Goal: Task Accomplishment & Management: Manage account settings

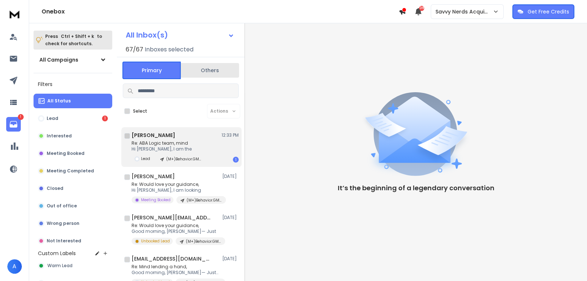
click at [176, 140] on div "Stephanie Daly 12:33 PM Re: ABA Logic team, mind Hi Sophia, I am the Lead (M+)B…" at bounding box center [185, 147] width 107 height 31
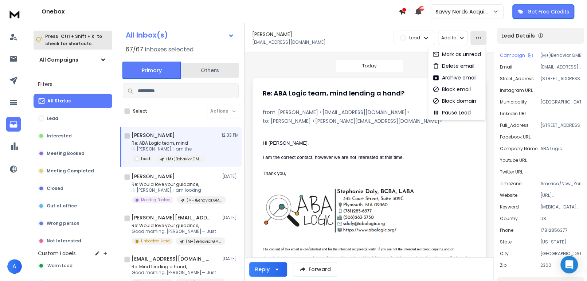
click at [474, 41] on button "button" at bounding box center [479, 38] width 16 height 15
click at [462, 88] on div "Block email" at bounding box center [452, 89] width 38 height 7
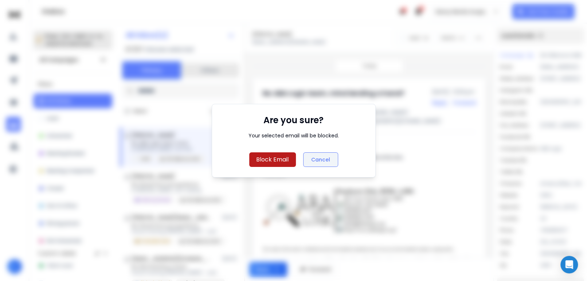
click at [272, 158] on button "Block Email" at bounding box center [272, 159] width 47 height 15
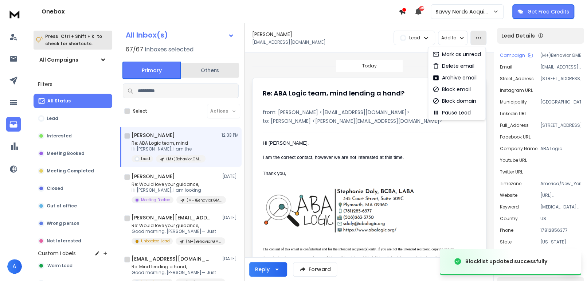
click at [477, 34] on button "button" at bounding box center [479, 38] width 16 height 15
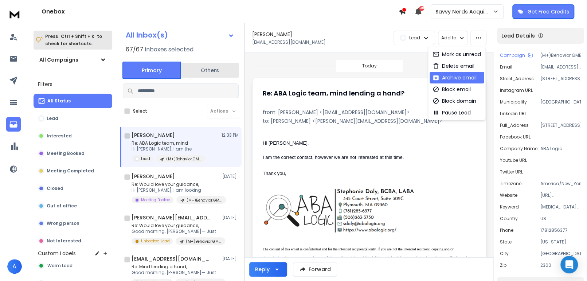
click at [459, 75] on div "Archive email" at bounding box center [455, 77] width 44 height 7
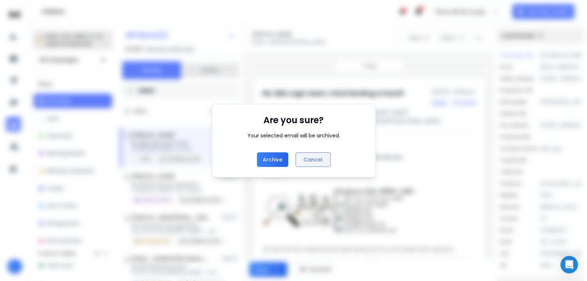
click at [283, 164] on button "archive" at bounding box center [272, 159] width 31 height 15
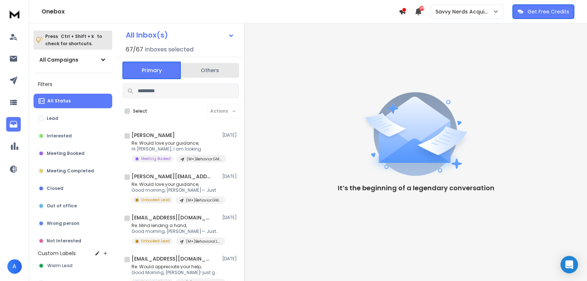
drag, startPoint x: 0, startPoint y: 0, endPoint x: 275, endPoint y: 28, distance: 276.0
click at [275, 28] on div "It’s the beginning of a legendary conversation" at bounding box center [416, 142] width 342 height 239
click at [281, 110] on div "It’s the beginning of a legendary conversation" at bounding box center [416, 142] width 342 height 239
click at [331, 46] on div "It’s the beginning of a legendary conversation" at bounding box center [416, 142] width 342 height 239
click at [330, 109] on div "It’s the beginning of a legendary conversation" at bounding box center [416, 142] width 342 height 239
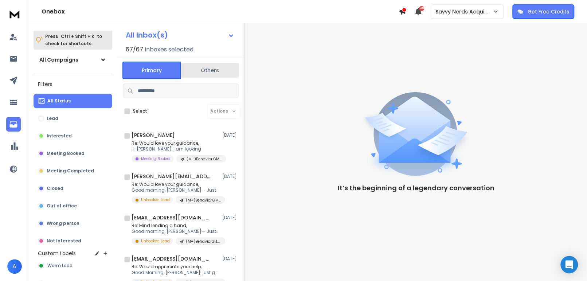
click at [299, 124] on div "It’s the beginning of a legendary conversation" at bounding box center [416, 142] width 342 height 239
click at [277, 96] on div "It’s the beginning of a legendary conversation" at bounding box center [416, 142] width 342 height 239
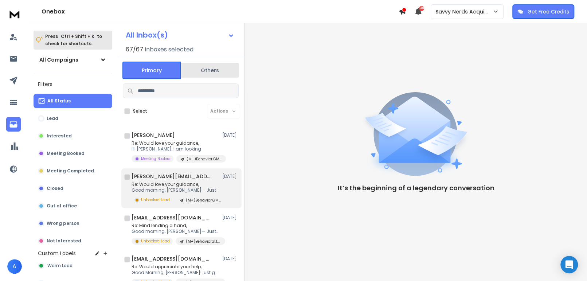
click at [189, 184] on p "Re: Would love your guidance," at bounding box center [176, 185] width 88 height 6
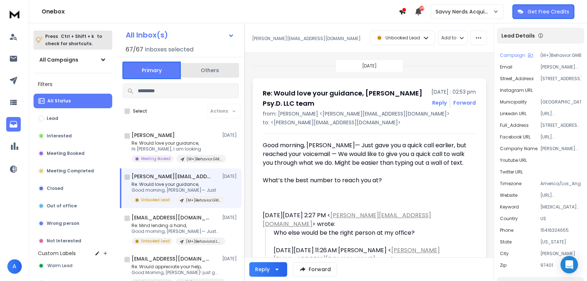
click at [549, 231] on p "15416324655" at bounding box center [561, 231] width 41 height 6
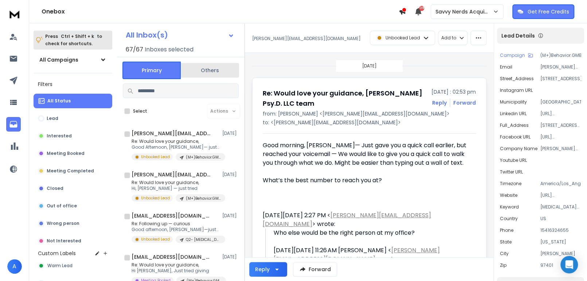
scroll to position [599, 0]
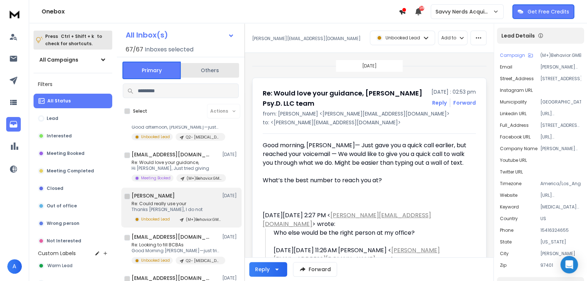
click at [205, 198] on div "Jennifer Taylor 11 Jul" at bounding box center [185, 195] width 107 height 7
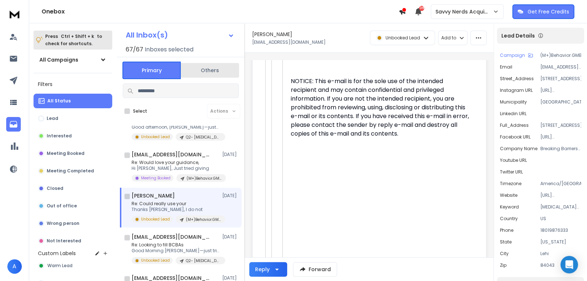
scroll to position [1193, 0]
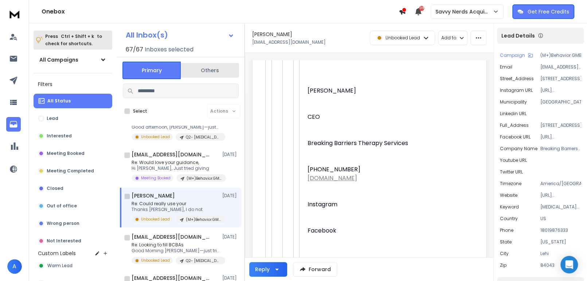
scroll to position [2239, 0]
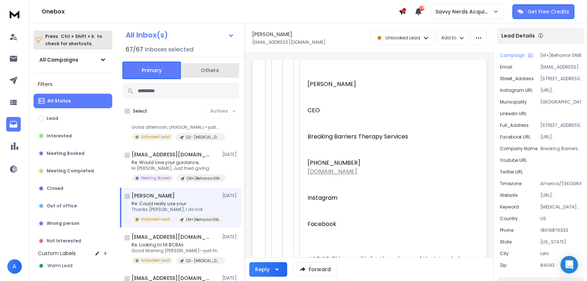
drag, startPoint x: 376, startPoint y: 144, endPoint x: 324, endPoint y: 146, distance: 51.8
click at [324, 146] on div "Jenn Taylor CEO Breaking Barriers Therapy Services 801-987-6333 www.breakingbar…" at bounding box center [389, 194] width 163 height 280
copy div "801-987-6333"
click at [324, 112] on div "Jenn Taylor CEO Breaking Barriers Therapy Services 801-987-6333 www.breakingbar…" at bounding box center [389, 194] width 163 height 280
click at [556, 197] on p "http://www.breakingbarrierstherapy.com/" at bounding box center [561, 196] width 41 height 6
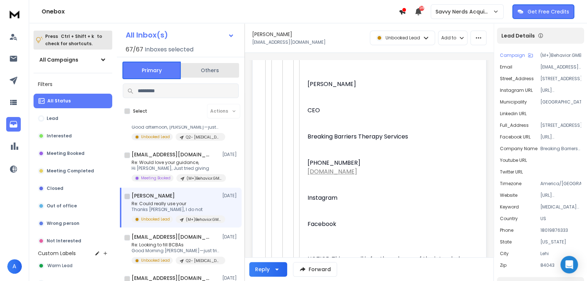
click at [13, 212] on div "A" at bounding box center [14, 140] width 29 height 281
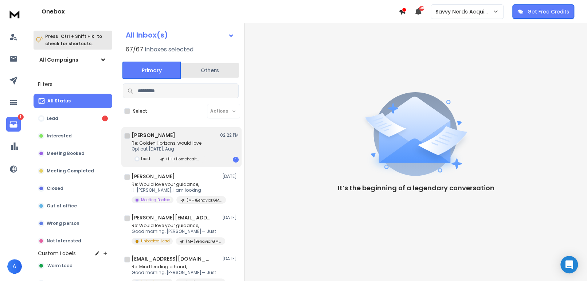
click at [199, 140] on p "Re: Golden Horizons, would love" at bounding box center [169, 143] width 74 height 6
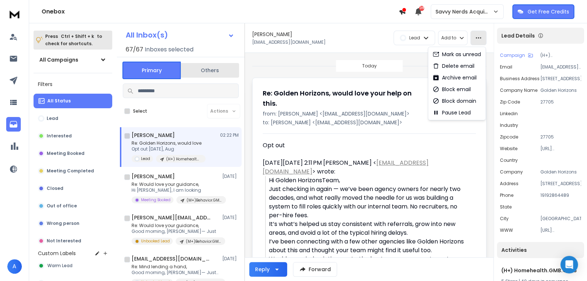
click at [482, 39] on button "button" at bounding box center [479, 38] width 16 height 15
click at [454, 91] on div "Block email" at bounding box center [452, 89] width 38 height 7
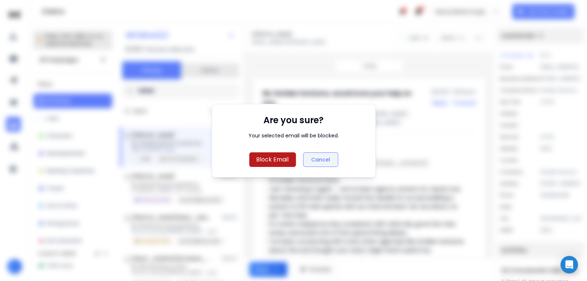
click at [268, 162] on button "Block Email" at bounding box center [272, 159] width 47 height 15
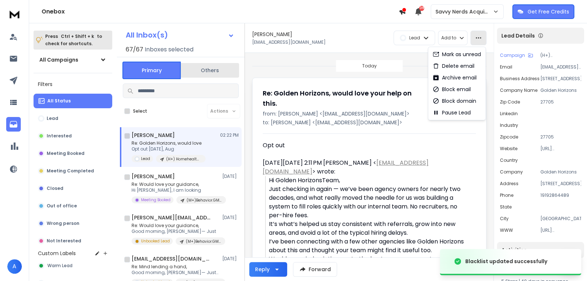
click at [482, 36] on button "button" at bounding box center [479, 38] width 16 height 15
click at [464, 74] on div "Archive email" at bounding box center [455, 77] width 44 height 7
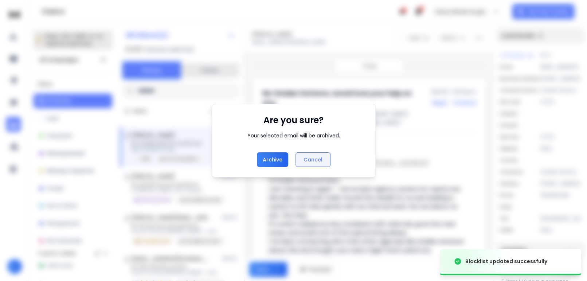
click at [266, 153] on button "archive" at bounding box center [272, 159] width 31 height 15
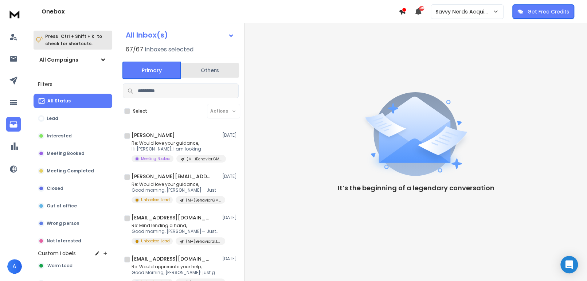
click at [178, 97] on input at bounding box center [181, 90] width 116 height 15
paste input "**********"
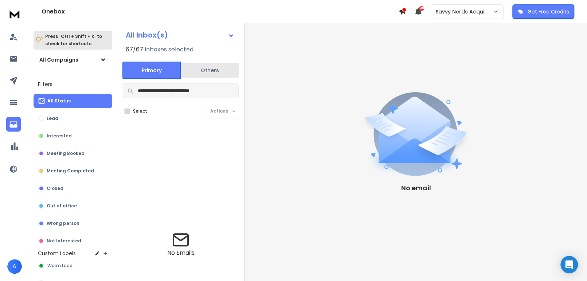
type input "**********"
click at [66, 104] on div "All Status" at bounding box center [54, 100] width 33 height 7
click at [172, 96] on input "**********" at bounding box center [181, 90] width 116 height 15
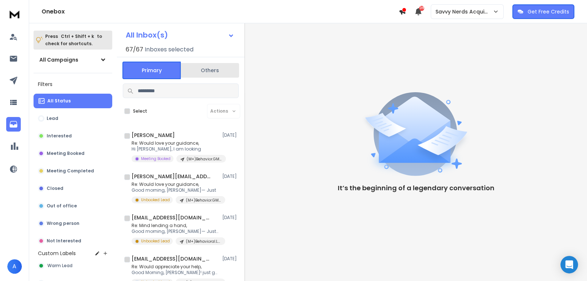
click at [18, 206] on div "A" at bounding box center [14, 140] width 29 height 281
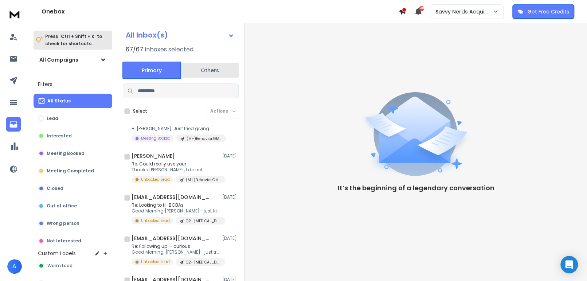
scroll to position [645, 0]
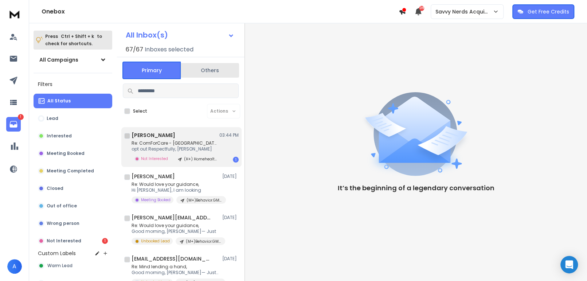
click at [189, 142] on p "Re: ComForCare - Arlington, TX," at bounding box center [176, 143] width 88 height 6
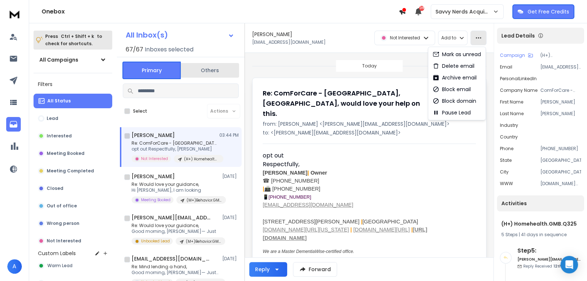
click at [485, 42] on button "button" at bounding box center [479, 38] width 16 height 15
click at [458, 77] on div "Archive email" at bounding box center [455, 77] width 44 height 7
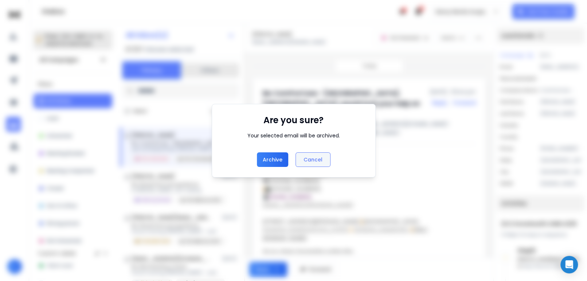
click at [308, 164] on button "Cancel" at bounding box center [313, 159] width 35 height 15
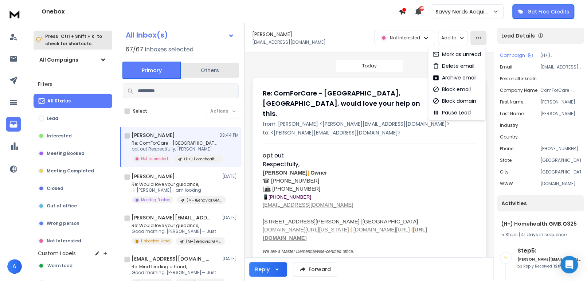
click at [479, 36] on icon "button" at bounding box center [478, 38] width 7 height 7
click at [455, 86] on div "Block email" at bounding box center [452, 89] width 38 height 7
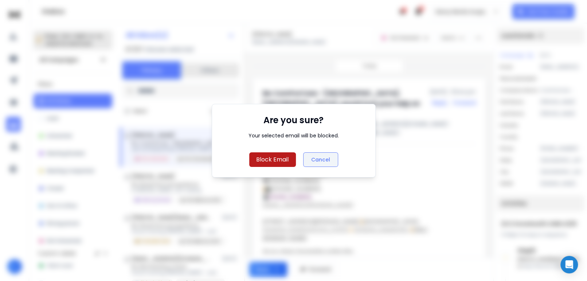
click at [265, 160] on button "Block Email" at bounding box center [272, 159] width 47 height 15
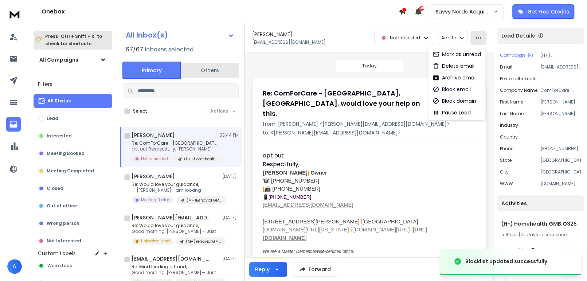
click at [478, 35] on icon "button" at bounding box center [478, 38] width 7 height 7
click at [453, 79] on div "Archive email" at bounding box center [455, 77] width 44 height 7
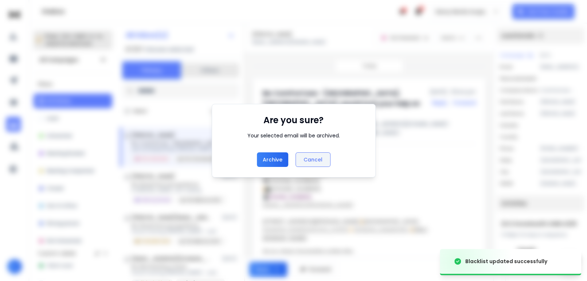
click at [265, 162] on p "archive" at bounding box center [273, 159] width 20 height 7
